Goal: Information Seeking & Learning: Check status

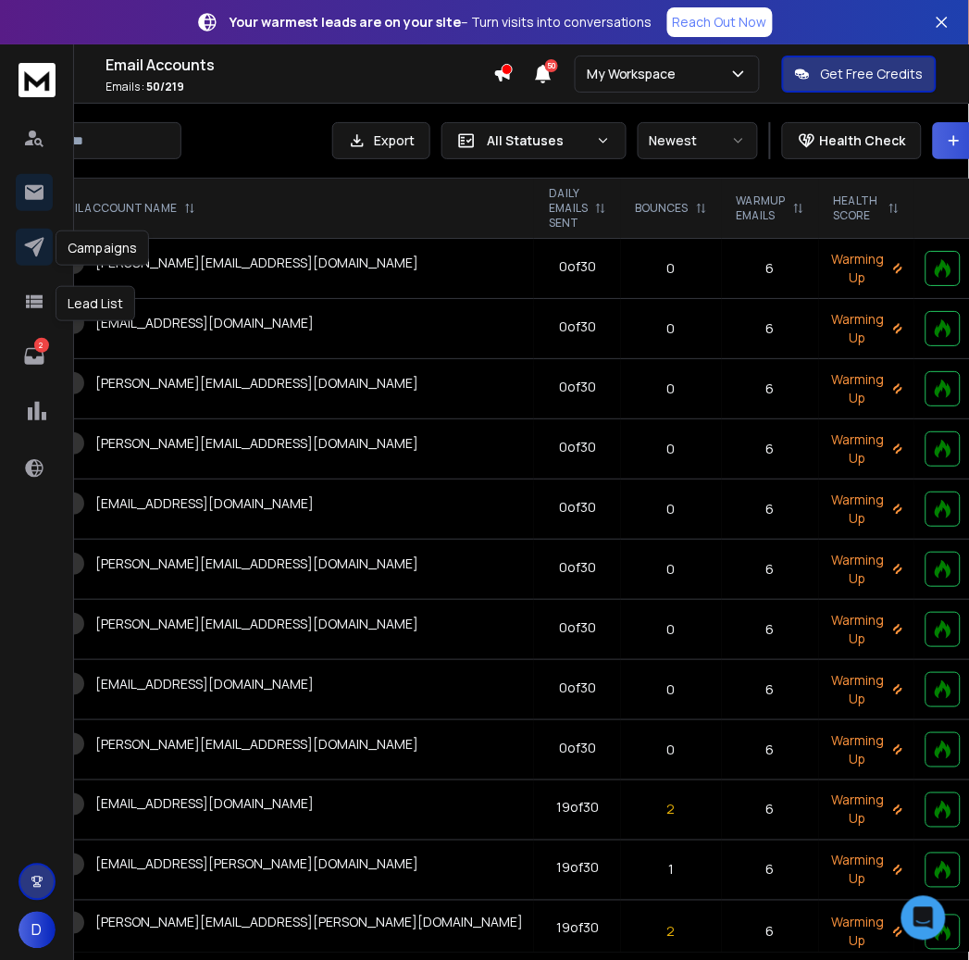
click at [40, 250] on icon at bounding box center [34, 247] width 22 height 22
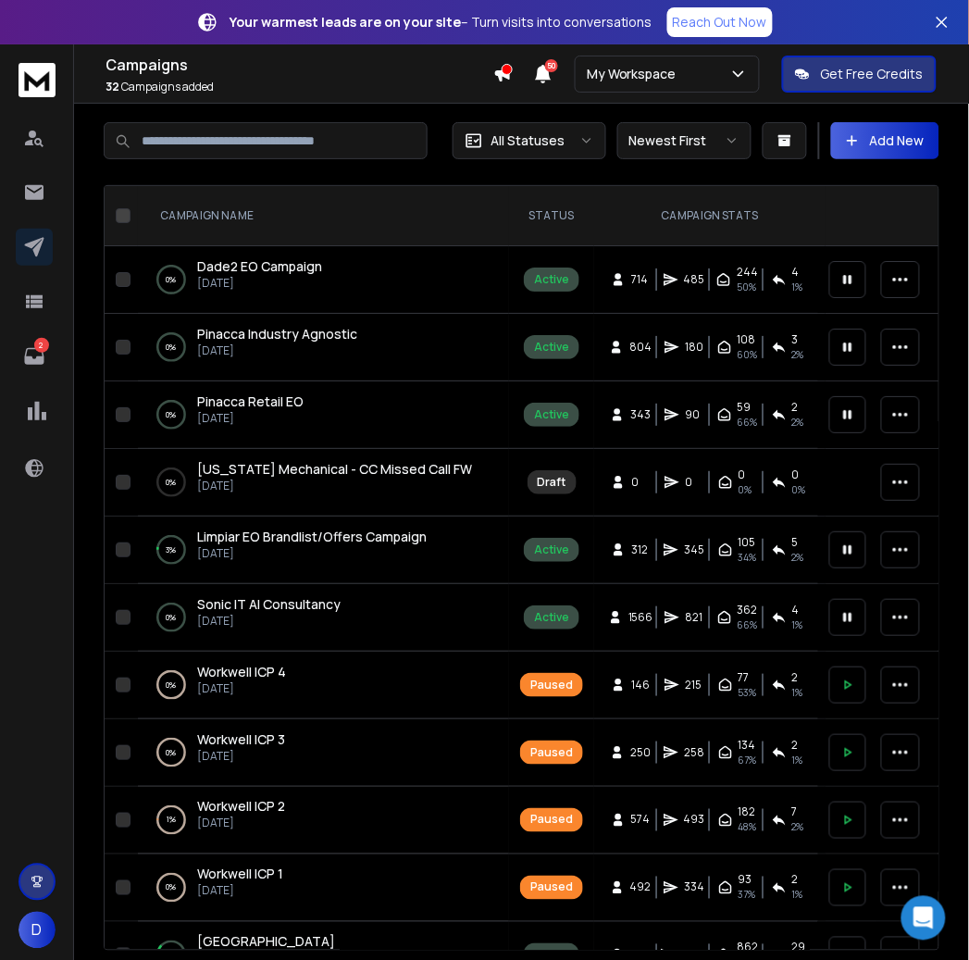
click at [251, 269] on span "Dade2 EO Campaign" at bounding box center [259, 266] width 125 height 18
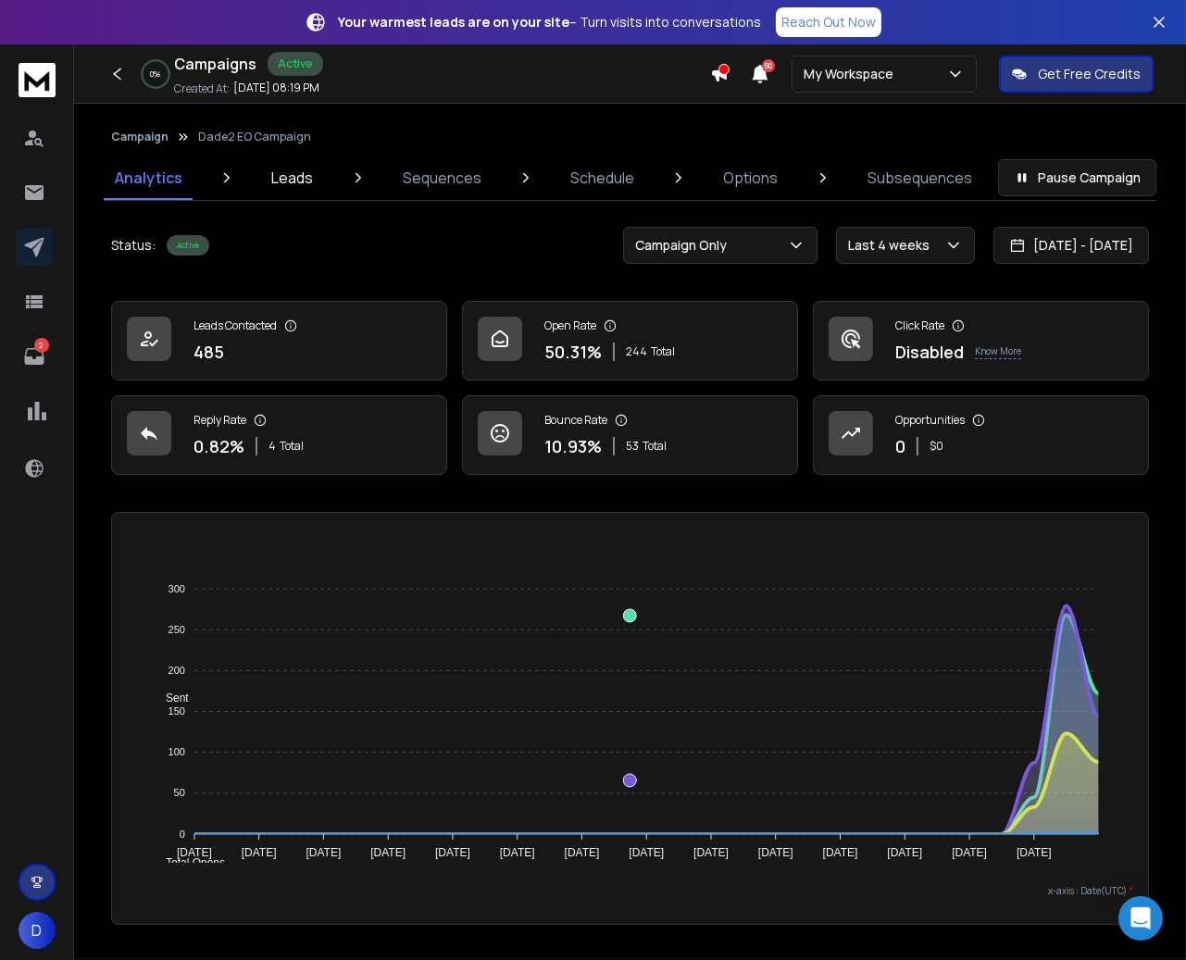
click at [290, 188] on p "Leads" at bounding box center [292, 178] width 42 height 22
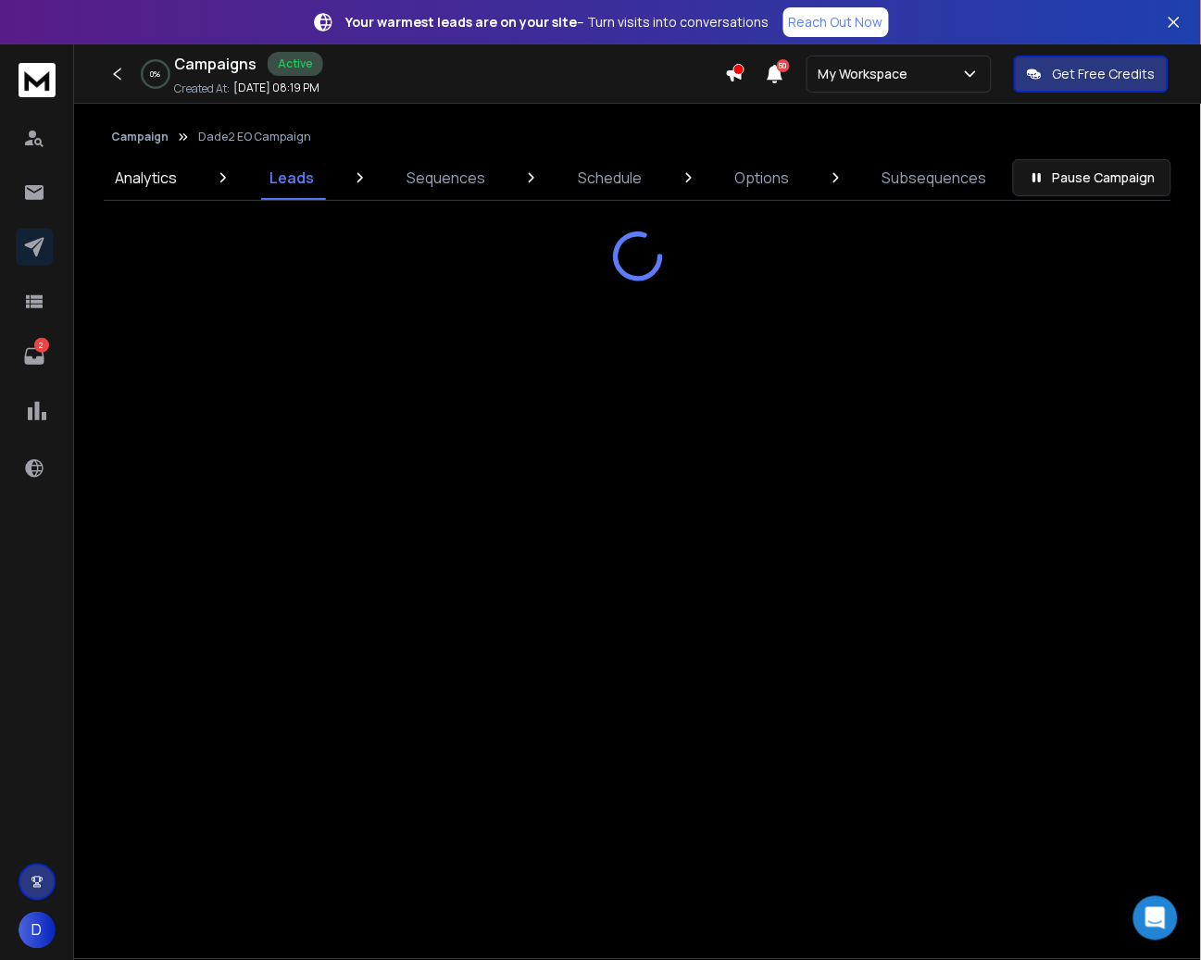
click at [120, 172] on p "Analytics" at bounding box center [146, 178] width 62 height 22
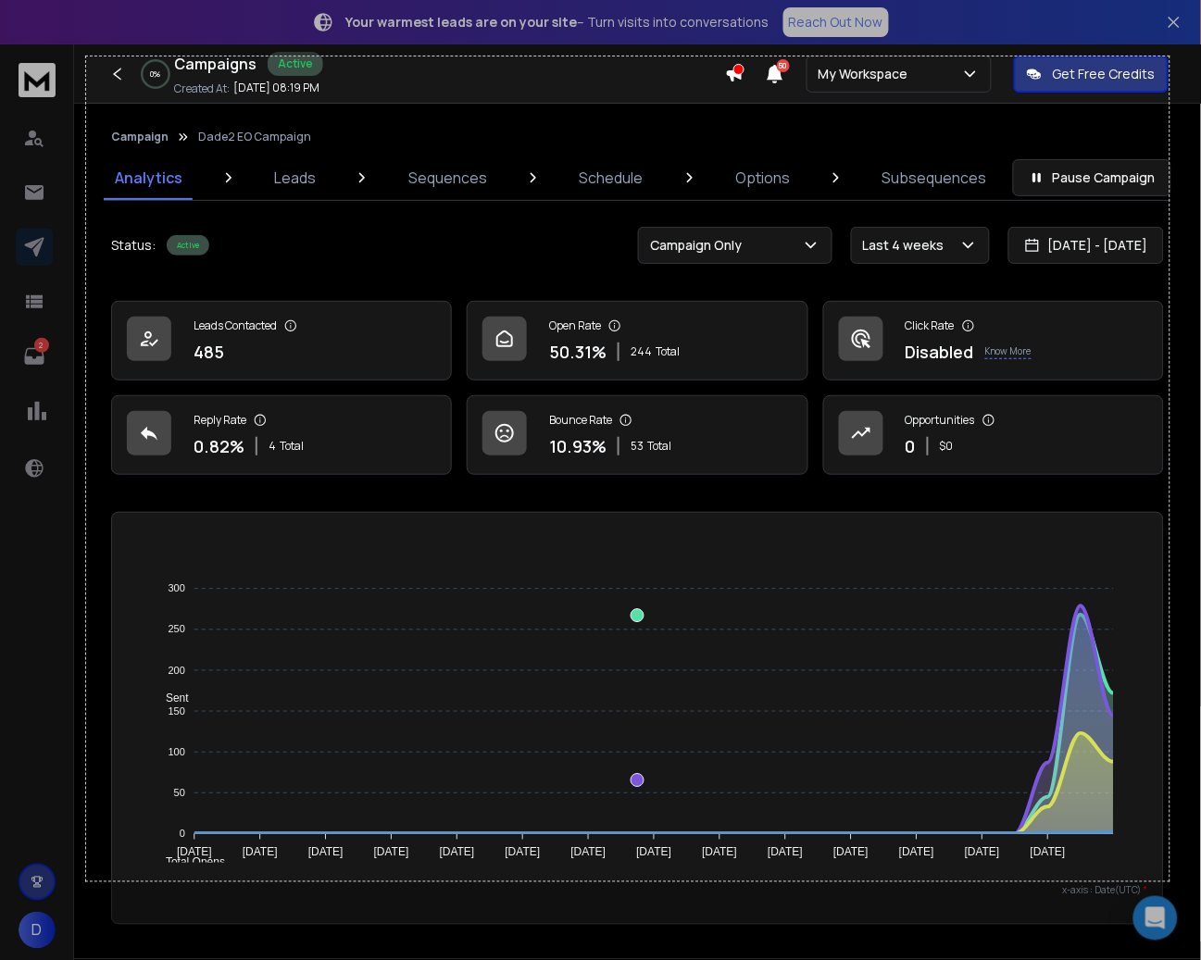
drag, startPoint x: 86, startPoint y: 56, endPoint x: 1169, endPoint y: 881, distance: 1361.7
click at [984, 881] on div "1170 X 891" at bounding box center [600, 607] width 1201 height 1214
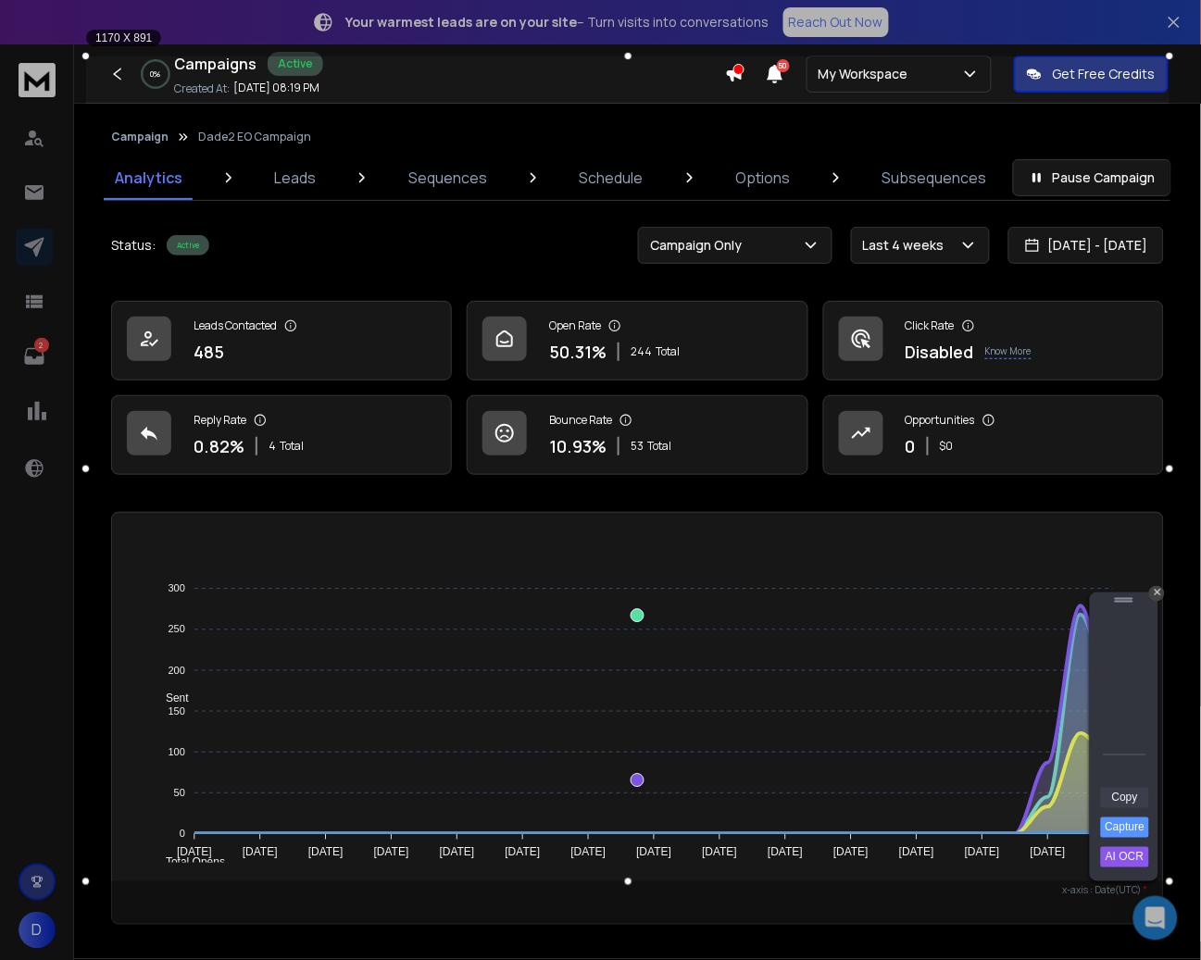
click at [984, 791] on link "Copy" at bounding box center [1125, 798] width 48 height 20
